Goal: Task Accomplishment & Management: Manage account settings

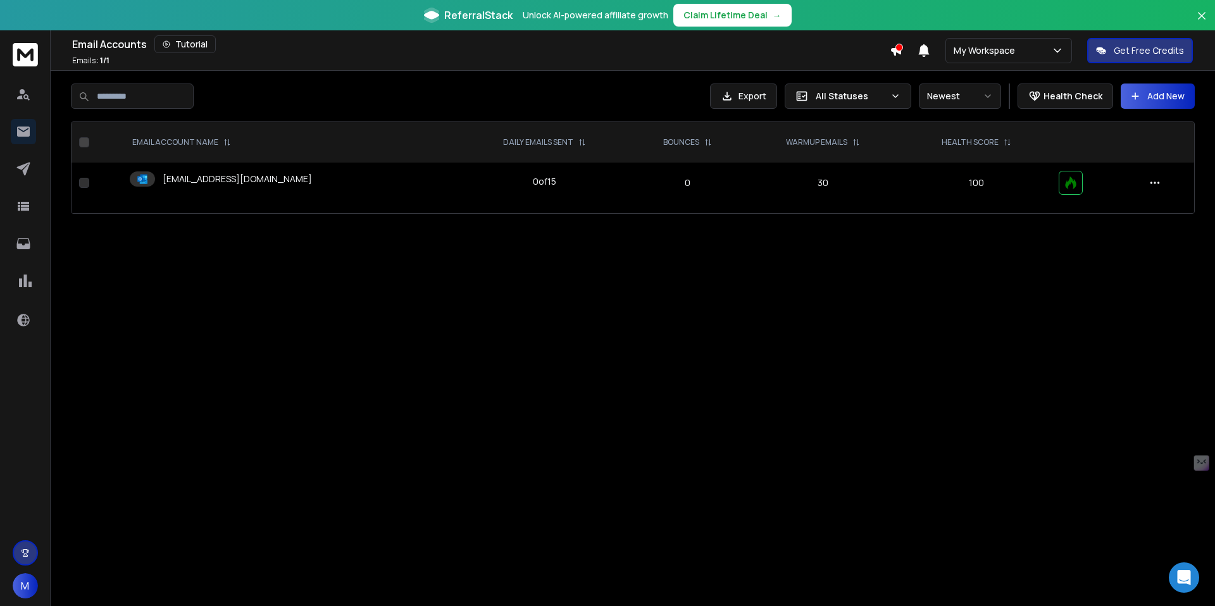
click at [1150, 96] on button "Add New" at bounding box center [1158, 96] width 74 height 25
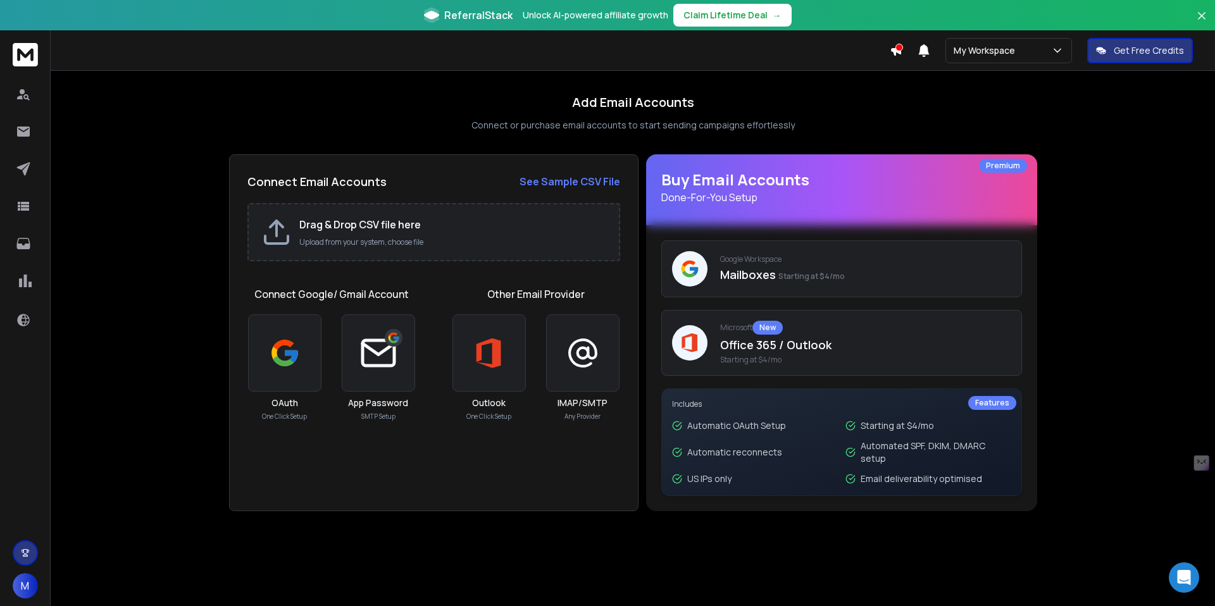
click at [495, 370] on div at bounding box center [489, 352] width 32 height 35
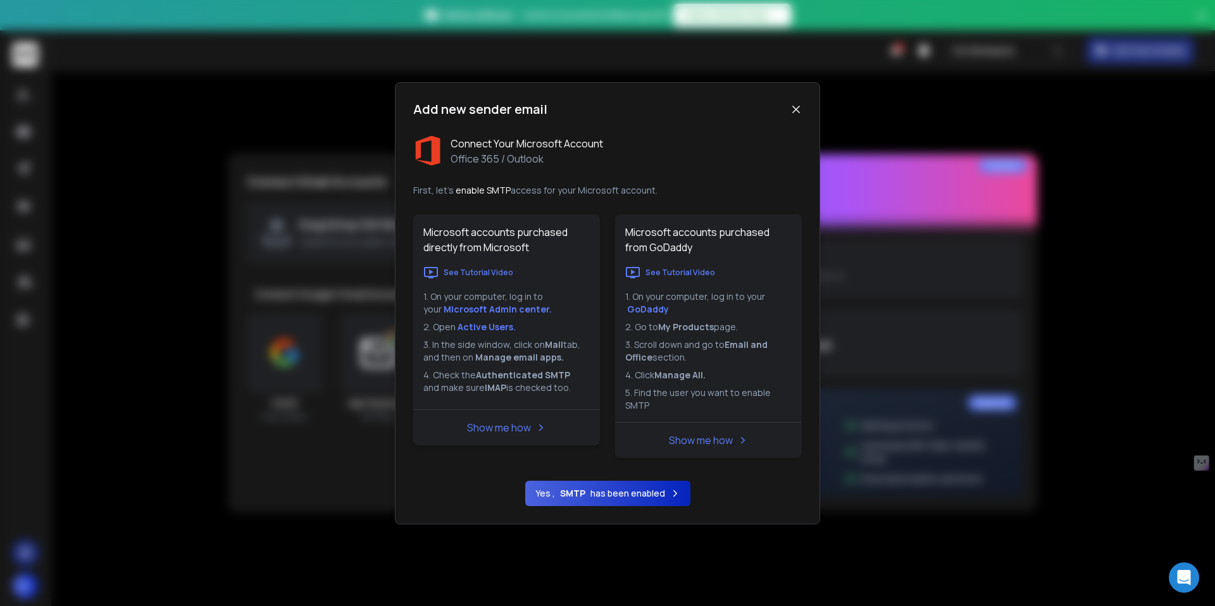
click at [627, 485] on button "Yes , SMTP has been enabled" at bounding box center [607, 493] width 165 height 25
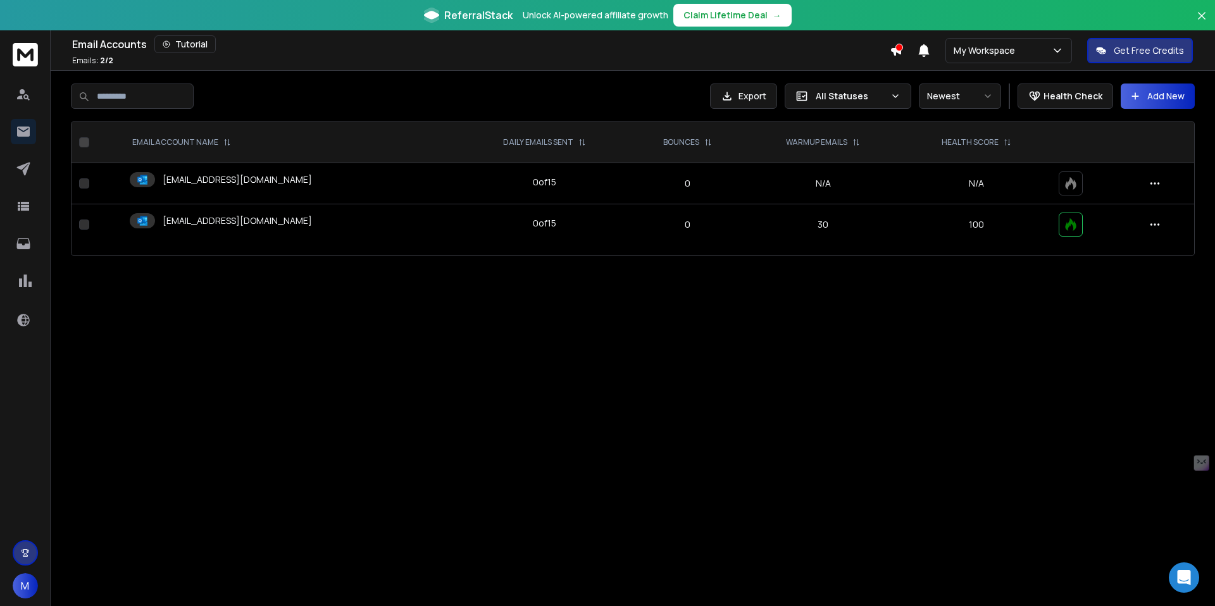
click at [1068, 184] on icon at bounding box center [1070, 183] width 13 height 13
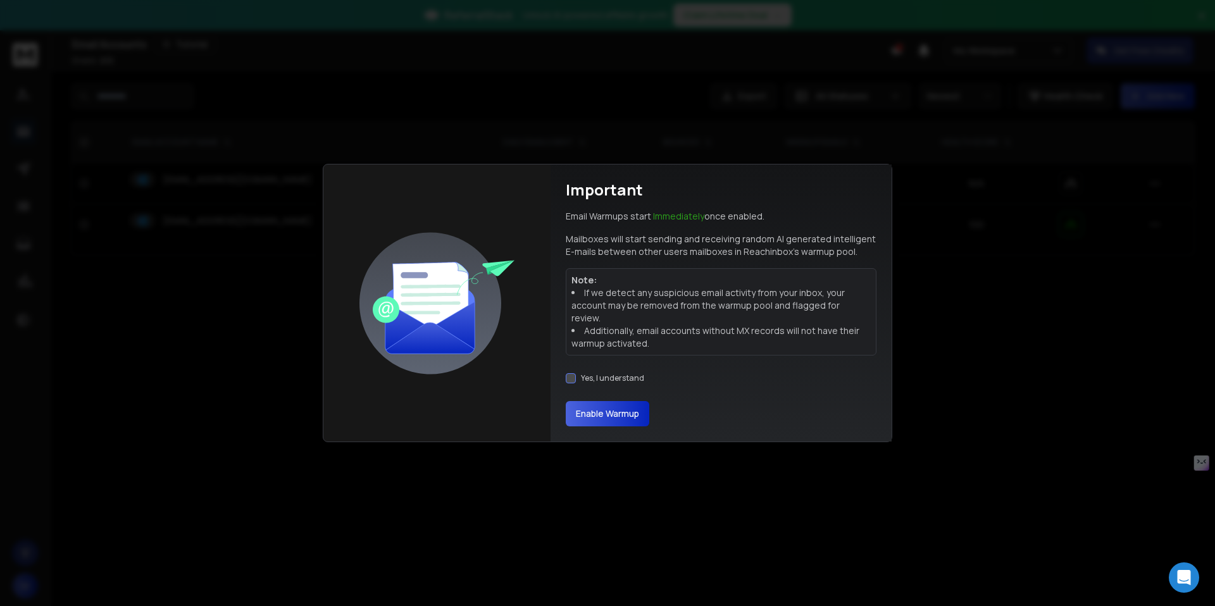
click at [571, 375] on button "Yes, I understand" at bounding box center [571, 378] width 10 height 10
click at [605, 409] on button "Enable Warmup" at bounding box center [608, 413] width 84 height 25
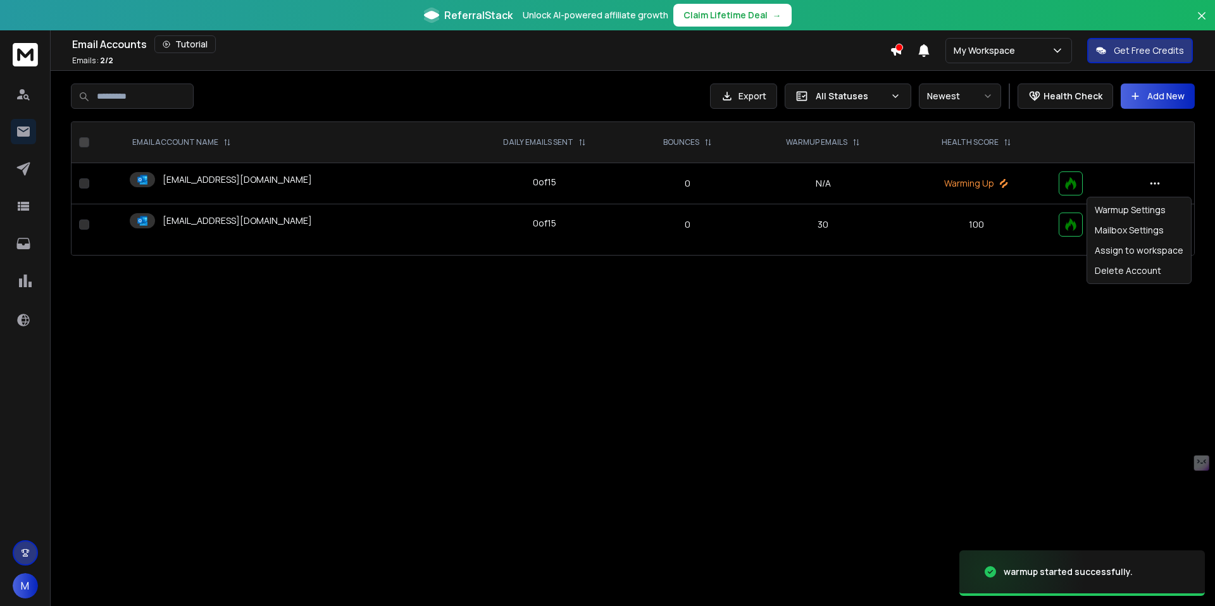
click at [1155, 185] on icon at bounding box center [1154, 183] width 11 height 11
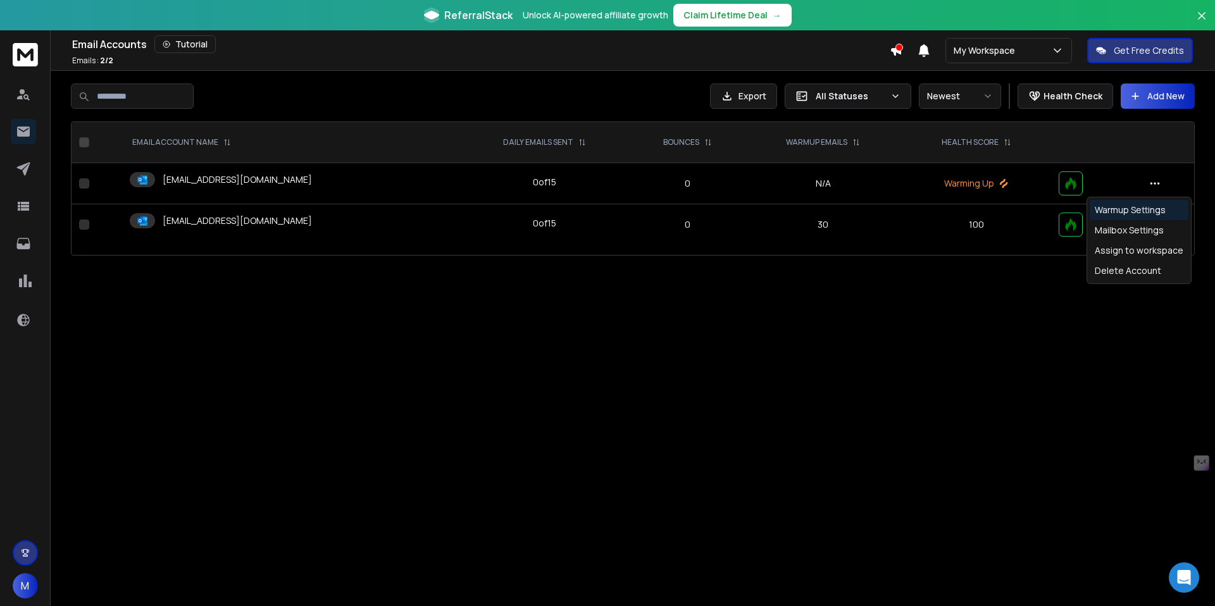
click at [1140, 208] on div "Warmup Settings" at bounding box center [1139, 210] width 99 height 20
click at [1119, 211] on div "Warmup Settings" at bounding box center [1139, 210] width 99 height 20
click at [1117, 232] on div "Mailbox Settings" at bounding box center [1139, 230] width 99 height 20
click at [951, 302] on div "ReferralStack Unlock AI-powered affiliate growth Lifetime Deals available! Clai…" at bounding box center [607, 303] width 1215 height 606
click at [540, 313] on div "ReferralStack Unlock AI-powered affiliate growth Lifetime Deals available! Clai…" at bounding box center [607, 303] width 1215 height 606
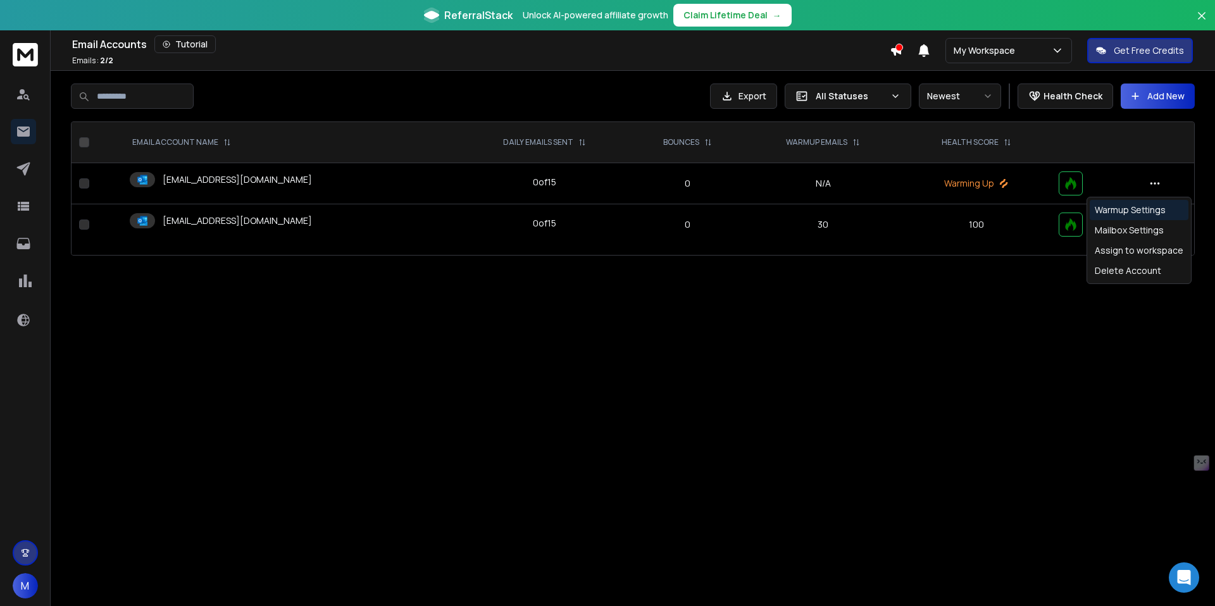
click at [1118, 209] on div "Warmup Settings" at bounding box center [1139, 210] width 99 height 20
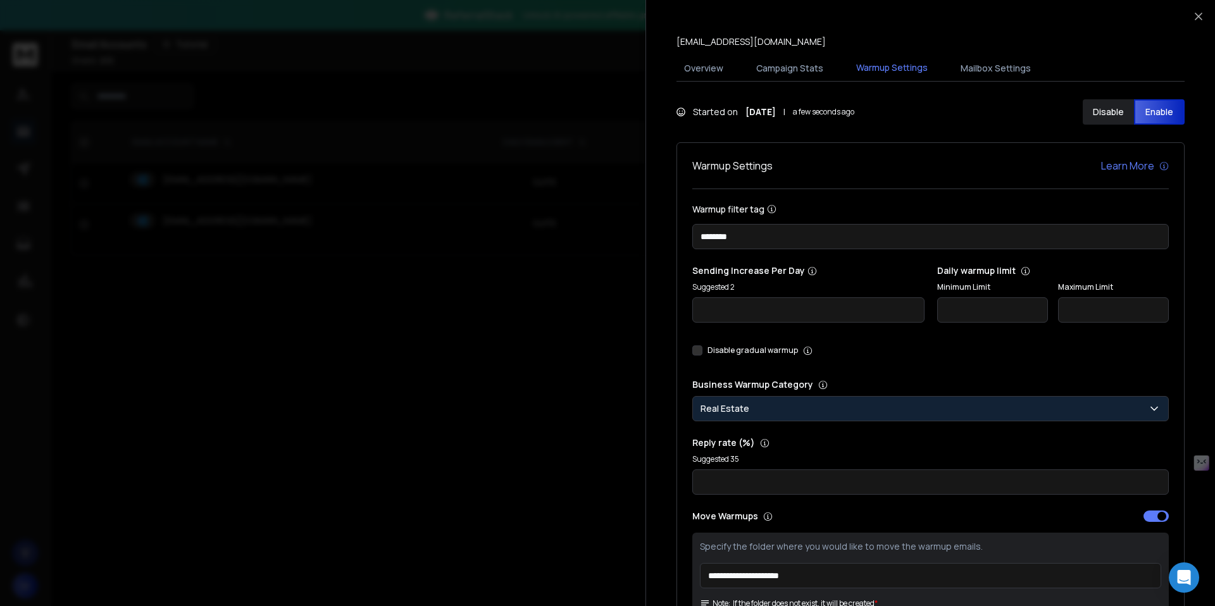
click at [818, 418] on button "Real Estate" at bounding box center [930, 408] width 476 height 25
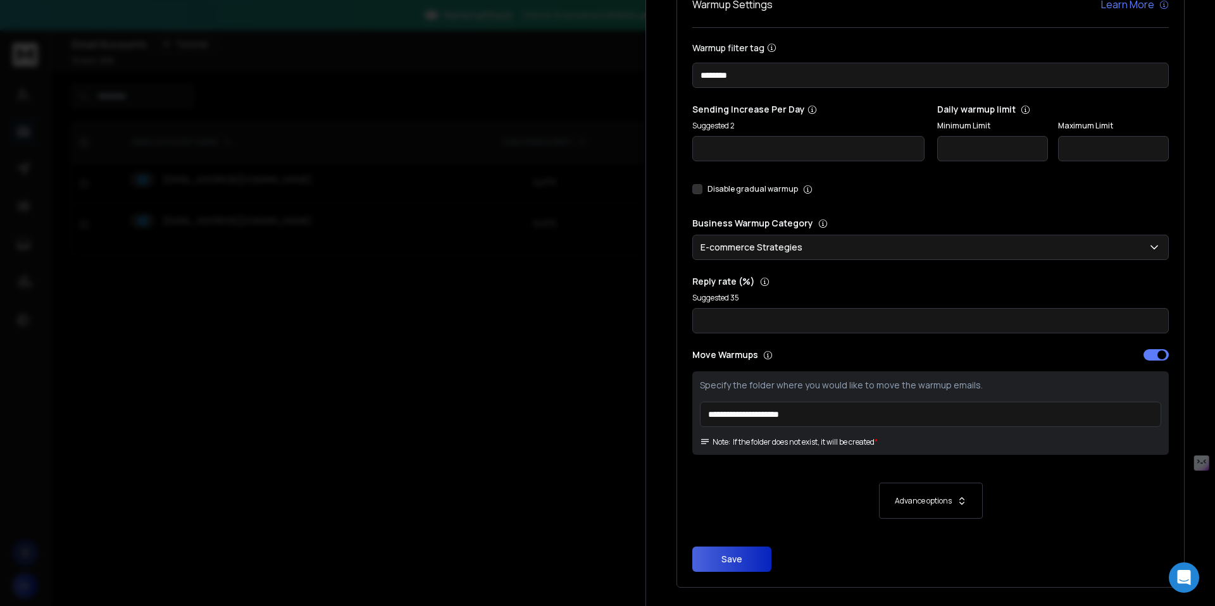
scroll to position [178, 0]
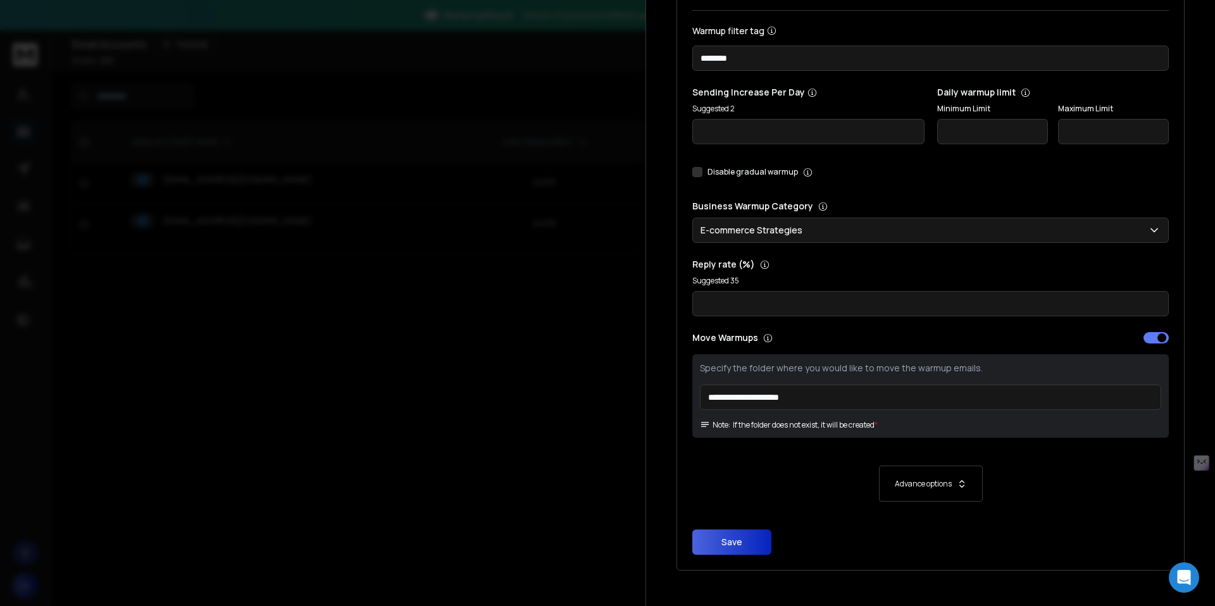
click at [732, 543] on button "Save" at bounding box center [731, 542] width 79 height 25
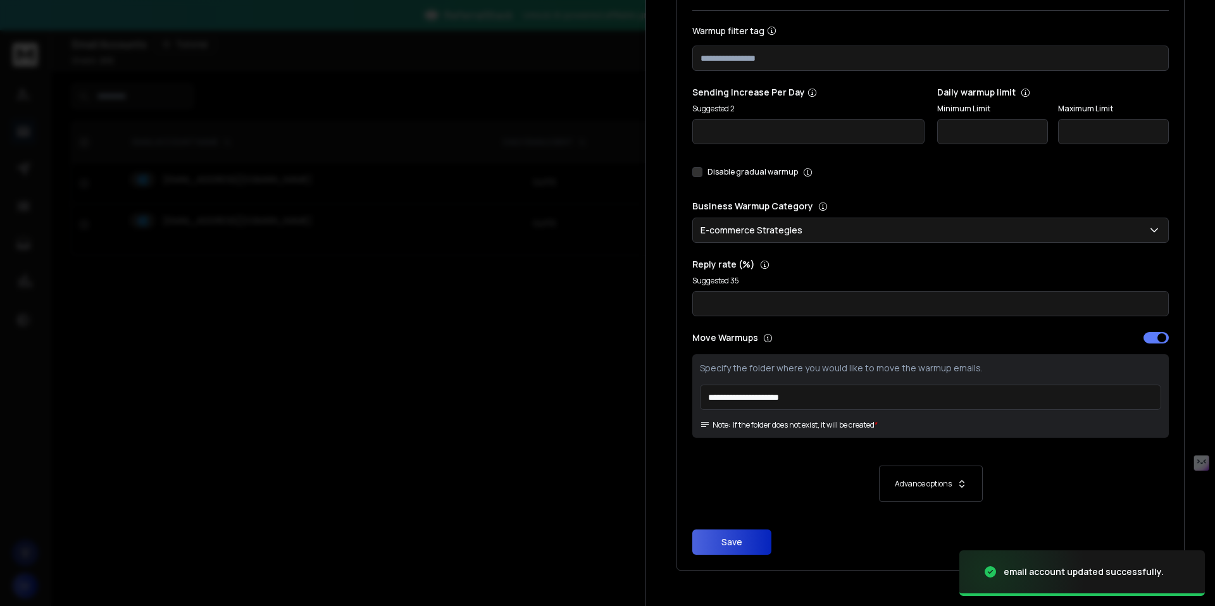
scroll to position [85, 0]
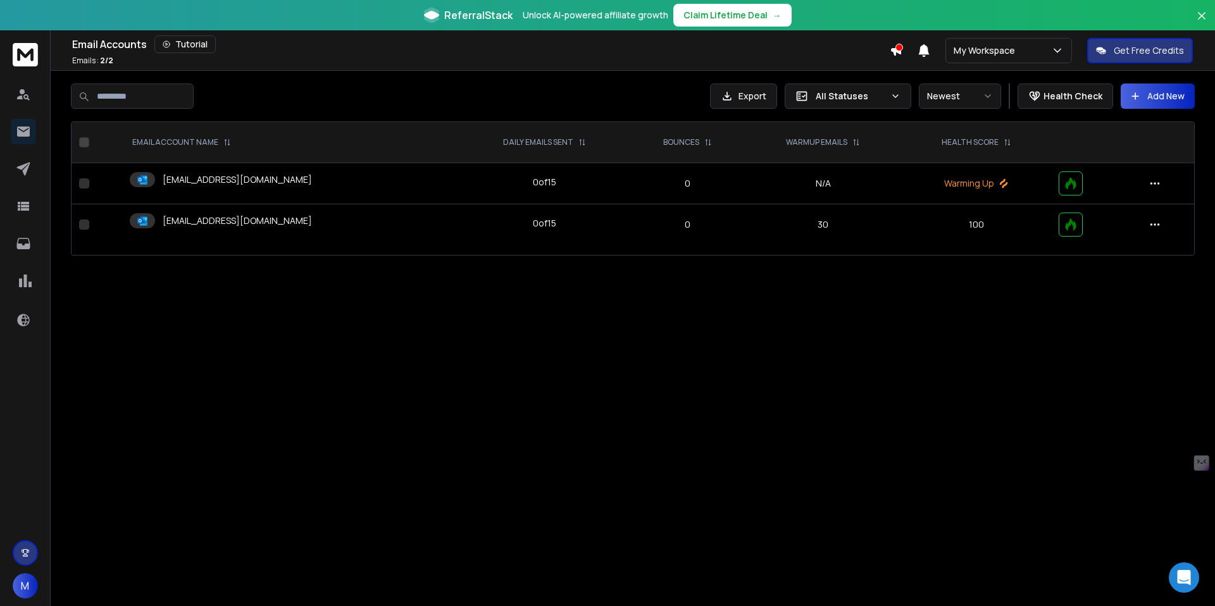
click at [1159, 182] on icon at bounding box center [1154, 183] width 11 height 11
click at [1121, 211] on div "Warmup Settings" at bounding box center [1139, 210] width 99 height 20
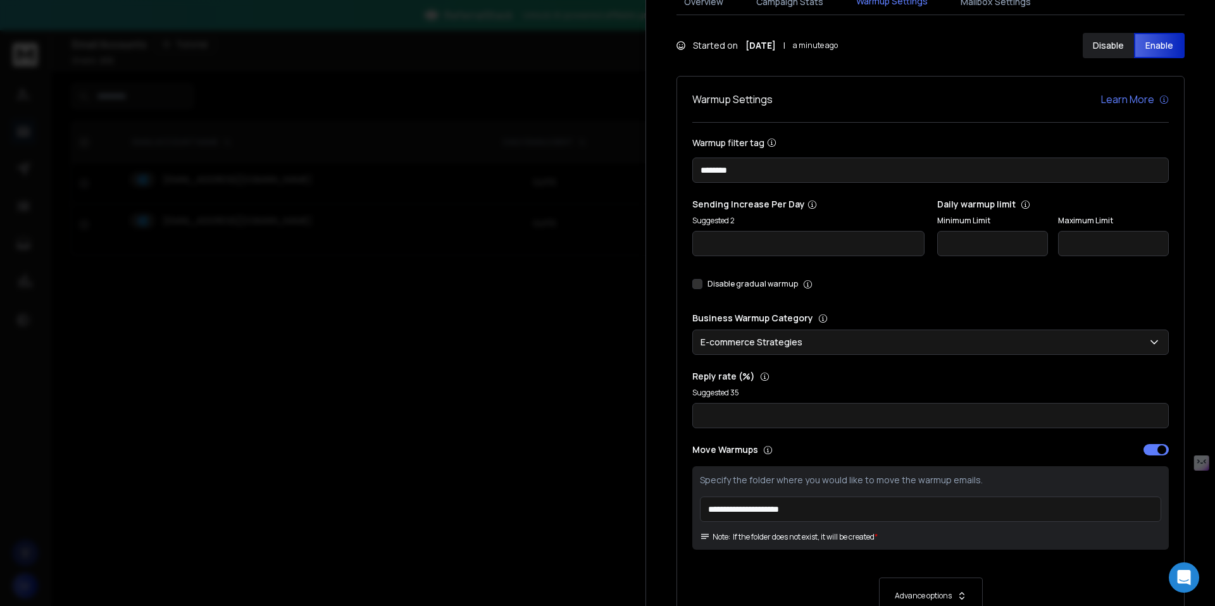
scroll to position [0, 0]
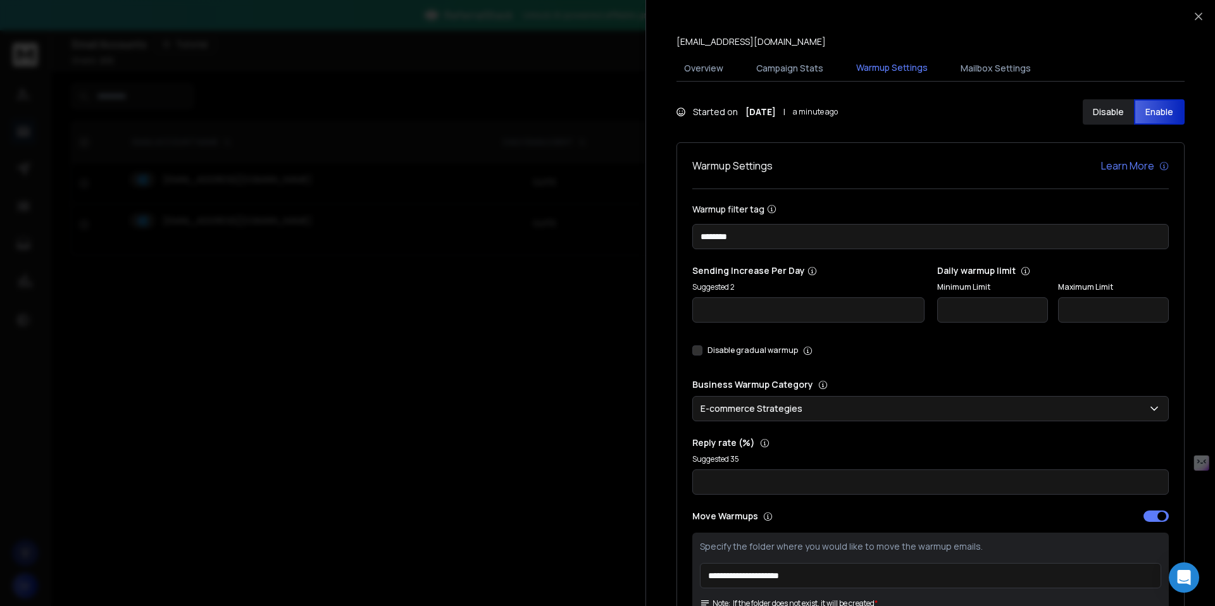
click at [710, 63] on button "Overview" at bounding box center [703, 68] width 54 height 28
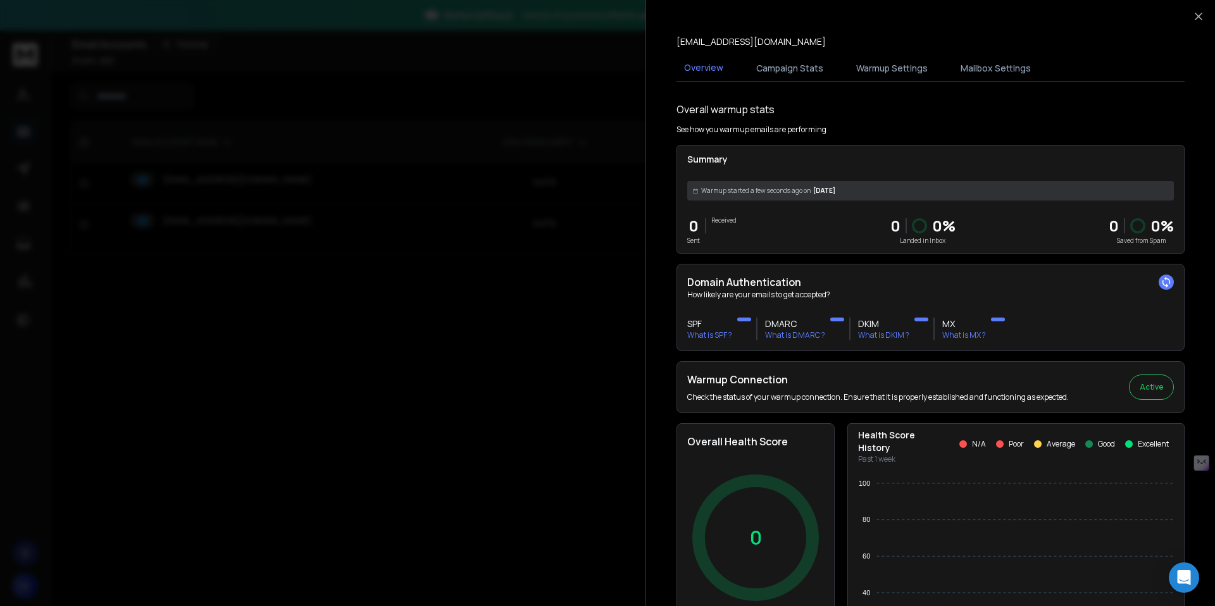
click at [547, 339] on div at bounding box center [607, 303] width 1215 height 606
